Goal: Task Accomplishment & Management: Manage account settings

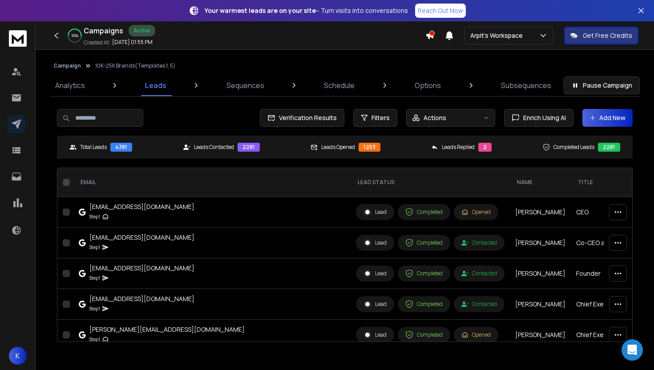
scroll to position [420, 26]
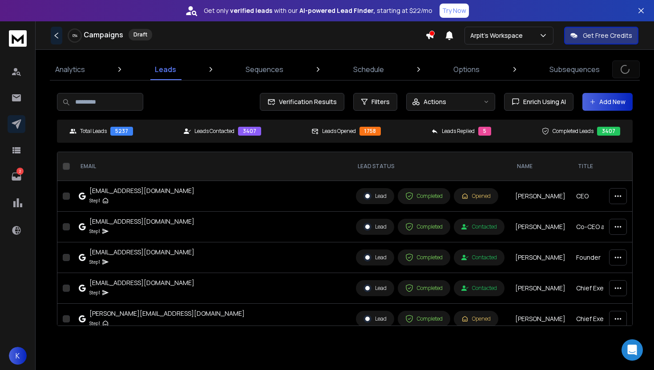
click at [55, 33] on icon at bounding box center [56, 36] width 8 height 8
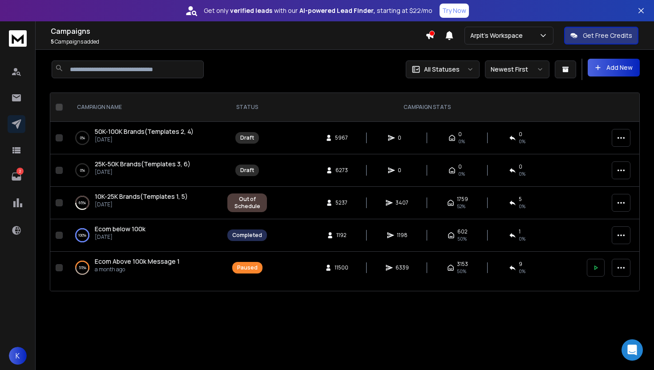
click at [170, 195] on span "10K-25K Brands(Templates 1, 5)" at bounding box center [141, 196] width 93 height 8
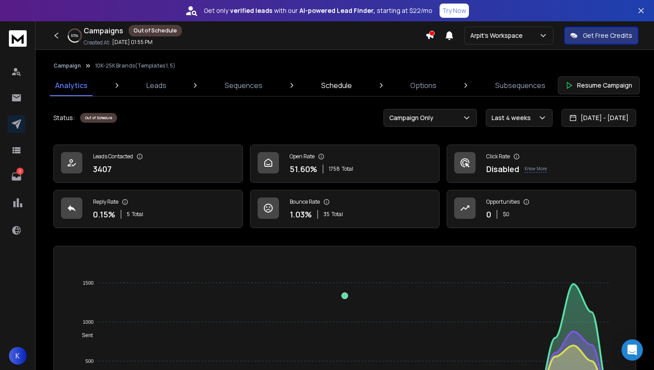
click at [337, 82] on p "Schedule" at bounding box center [336, 85] width 31 height 11
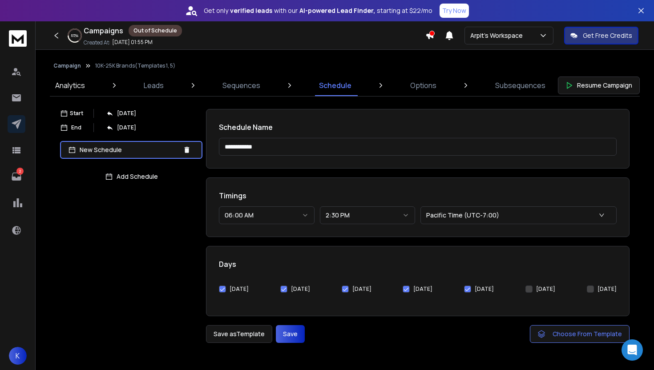
click at [75, 82] on p "Analytics" at bounding box center [70, 85] width 30 height 11
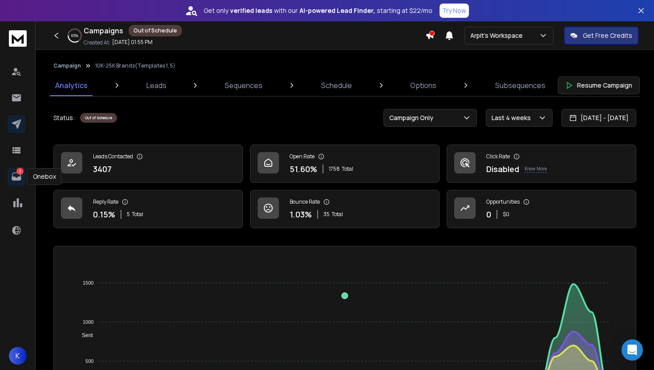
click at [18, 173] on p "2" at bounding box center [19, 171] width 7 height 7
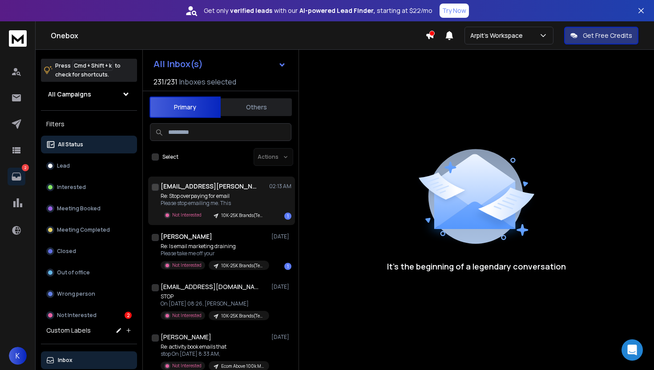
click at [202, 190] on h1 "joemedeiros@shaw.ca" at bounding box center [210, 186] width 98 height 9
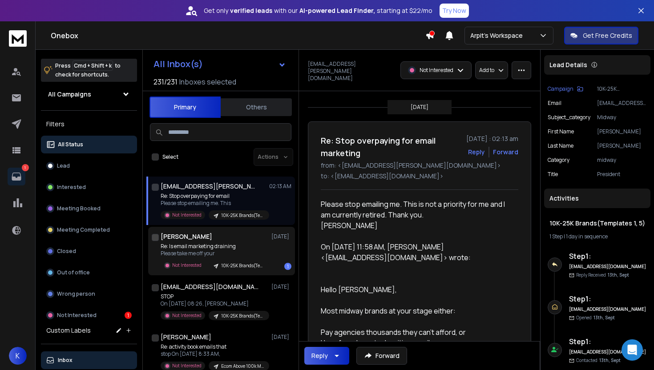
click at [237, 250] on p "Please take me off your" at bounding box center [214, 253] width 107 height 7
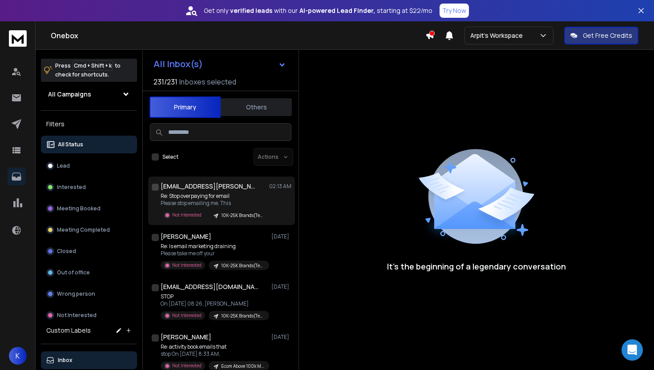
click at [220, 191] on div "joemedeiros@shaw.ca 02:13 AM Re: Stop overpaying for email Please stop emailing…" at bounding box center [226, 201] width 131 height 38
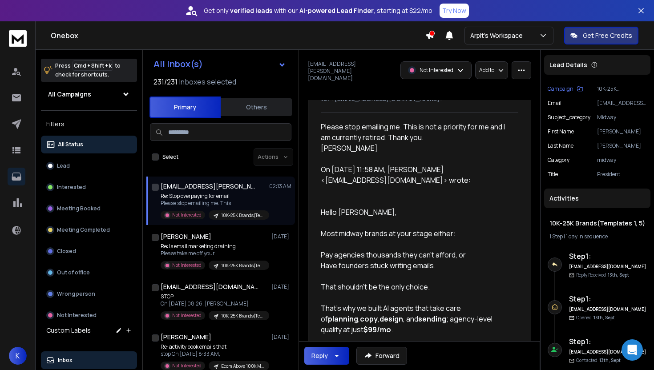
scroll to position [84, 0]
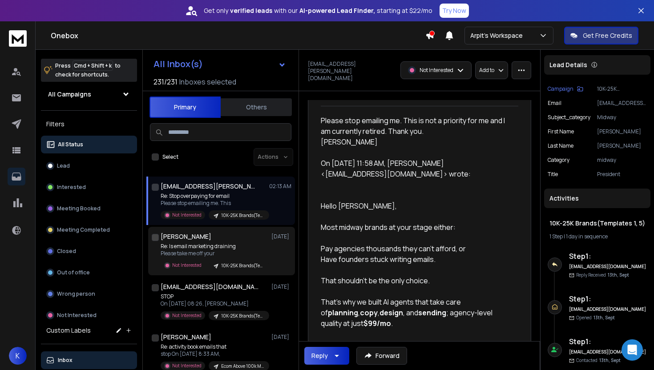
click at [202, 245] on p "Re: Is email marketing draining" at bounding box center [214, 246] width 107 height 7
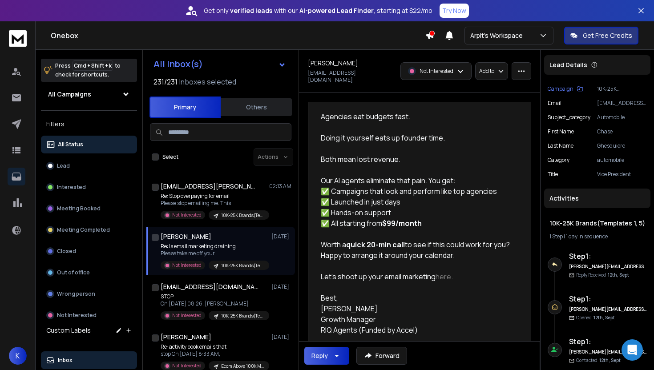
scroll to position [24, 0]
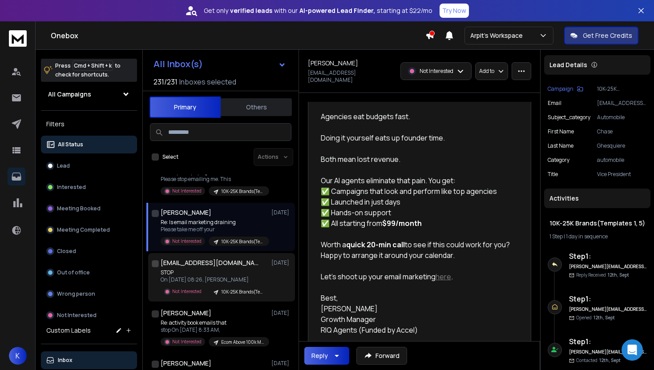
click at [193, 264] on h1 "badgermotors@wctc.net" at bounding box center [210, 262] width 98 height 9
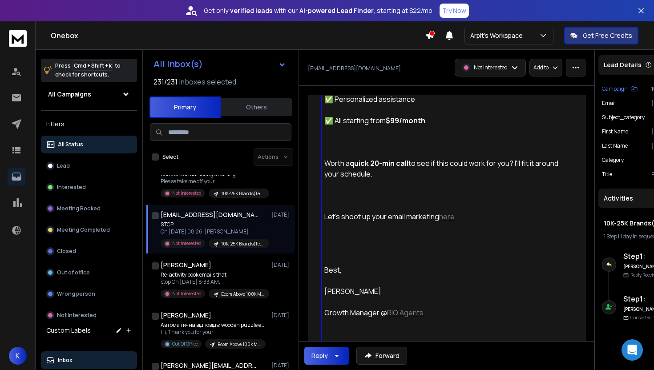
scroll to position [90, 0]
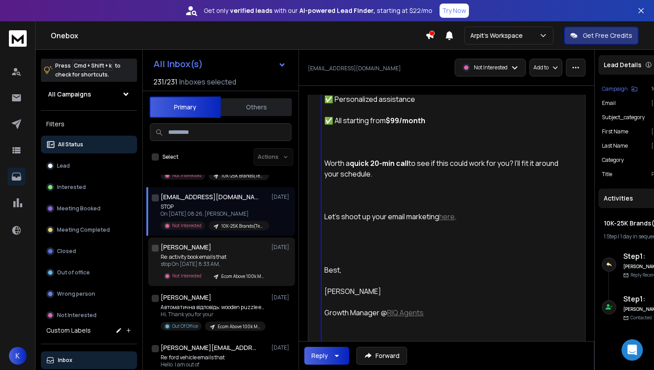
click at [210, 255] on p "Re: activity book emails that" at bounding box center [214, 257] width 107 height 7
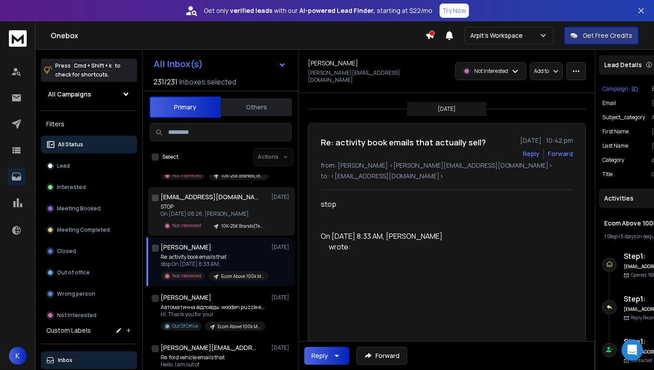
click at [210, 200] on h1 "badgermotors@wctc.net" at bounding box center [210, 197] width 98 height 9
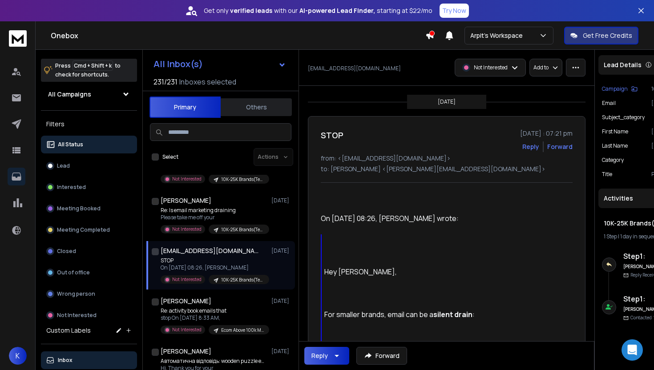
scroll to position [0, 0]
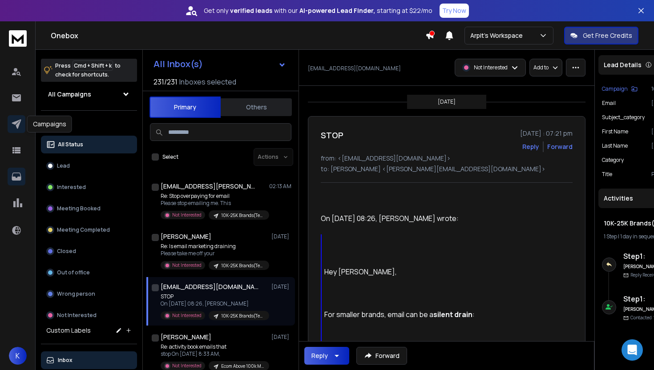
click at [19, 125] on icon at bounding box center [16, 124] width 11 height 11
